Goal: Task Accomplishment & Management: Manage account settings

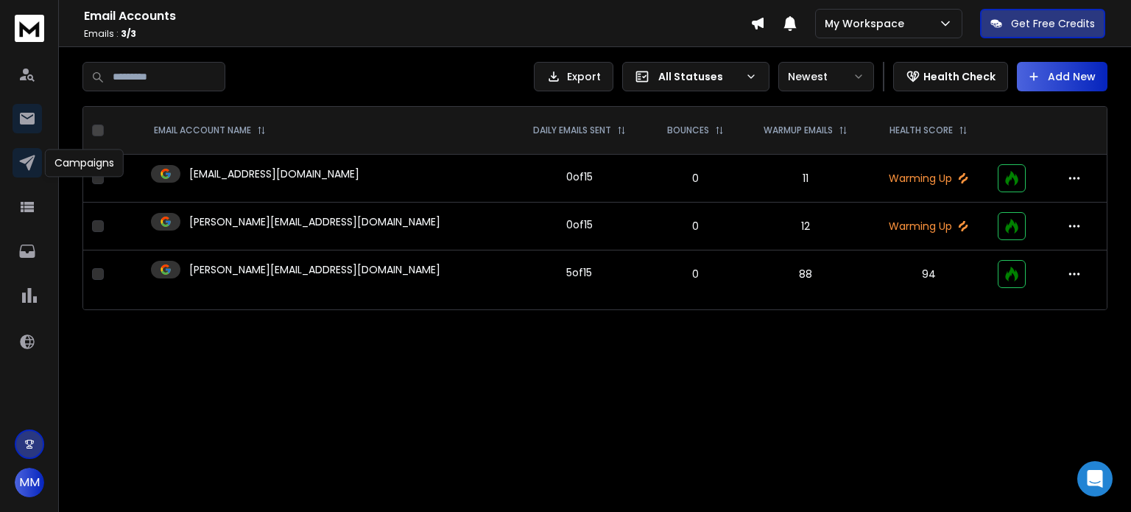
click at [32, 161] on icon at bounding box center [26, 162] width 15 height 15
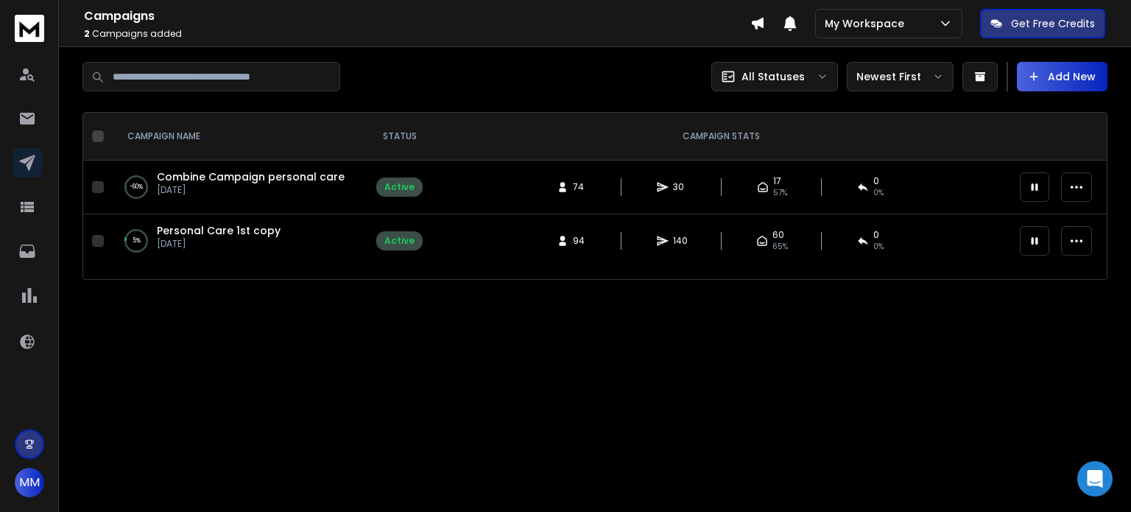
click at [260, 175] on span "Combine Campaign personal care" at bounding box center [251, 176] width 188 height 15
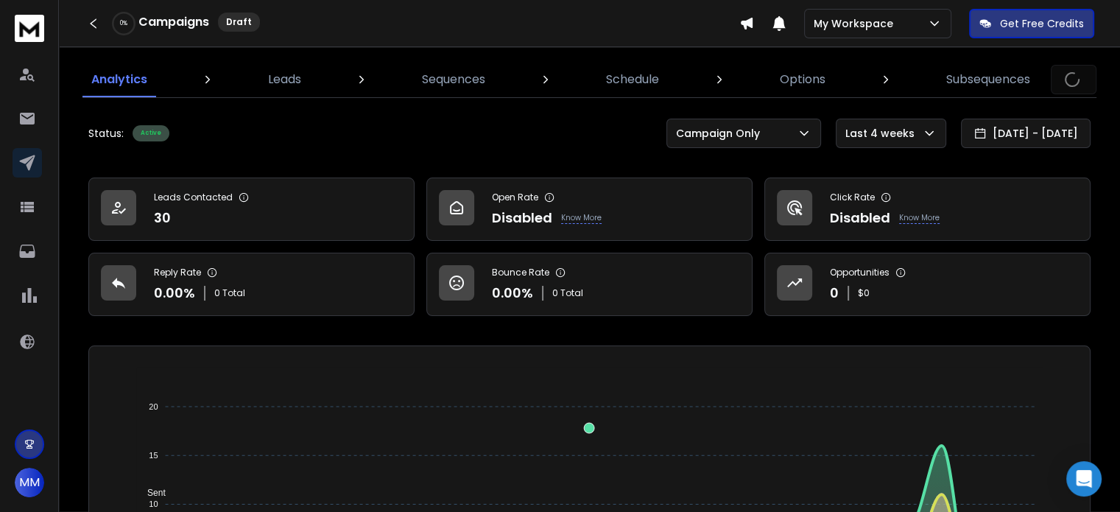
click at [169, 22] on h1 "Campaigns" at bounding box center [173, 22] width 71 height 18
click at [292, 80] on p "Leads" at bounding box center [284, 80] width 33 height 18
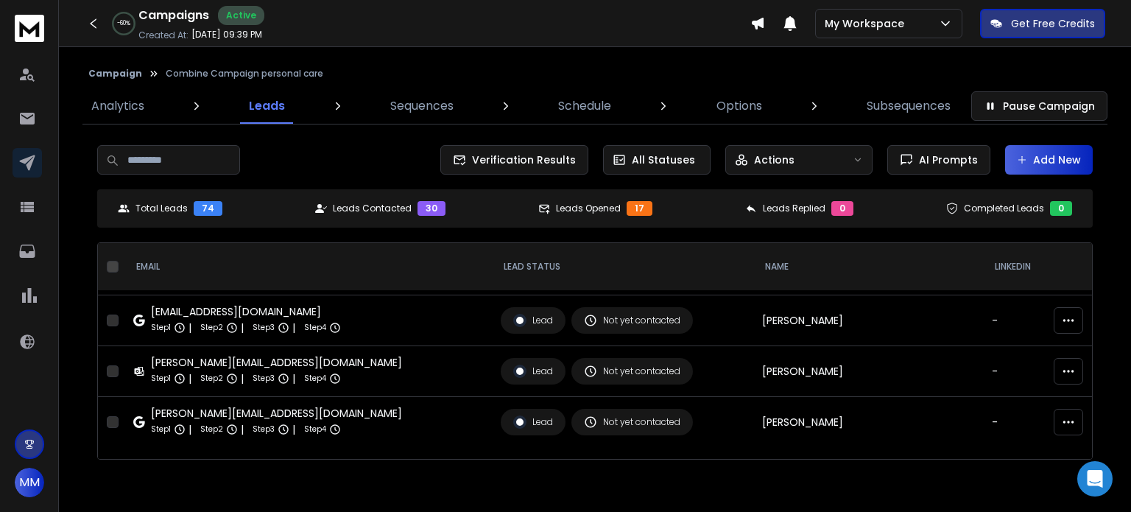
scroll to position [6219, 0]
